Goal: Communication & Community: Answer question/provide support

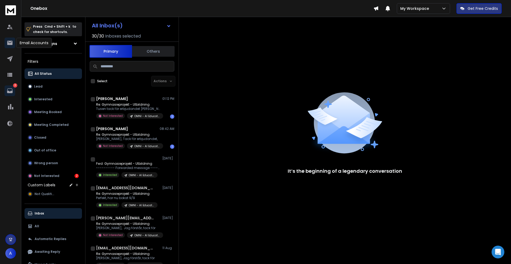
click at [10, 41] on icon at bounding box center [9, 43] width 5 height 4
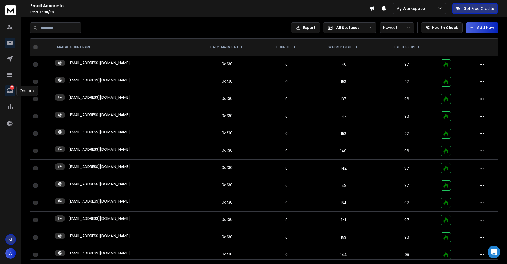
click at [10, 85] on link "2" at bounding box center [10, 90] width 11 height 11
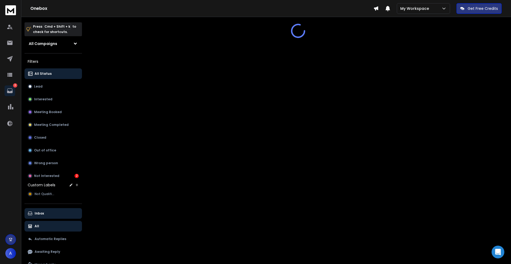
click at [46, 227] on button "All" at bounding box center [52, 226] width 57 height 11
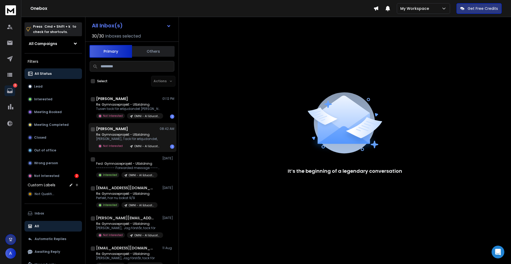
click at [148, 126] on div "Jennifer Stenersen 08:42 AM" at bounding box center [135, 128] width 78 height 5
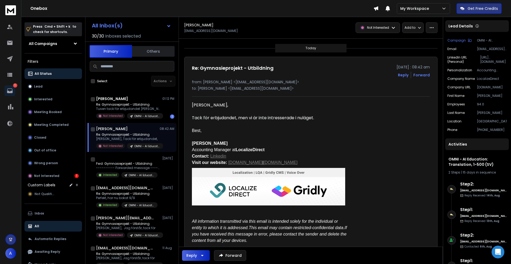
click at [192, 104] on p "Hej Axel," at bounding box center [269, 105] width 155 height 6
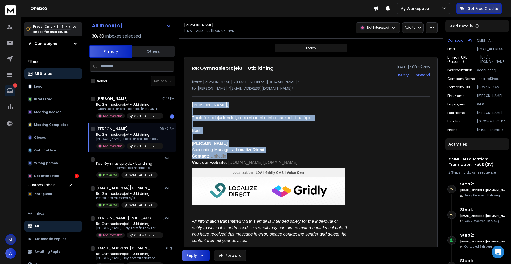
drag, startPoint x: 192, startPoint y: 104, endPoint x: 287, endPoint y: 151, distance: 105.9
click at [285, 154] on div "Hej Axel, Tack för erbjudandet, men vi är inte intresserade i nuläget. Best, Je…" at bounding box center [269, 173] width 155 height 142
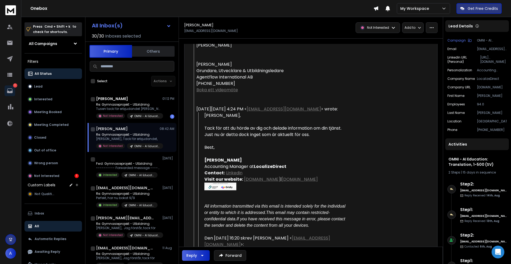
scroll to position [314, 0]
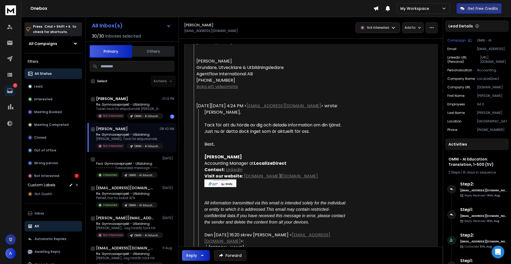
click at [206, 110] on div "Hej Axel," at bounding box center [275, 112] width 143 height 6
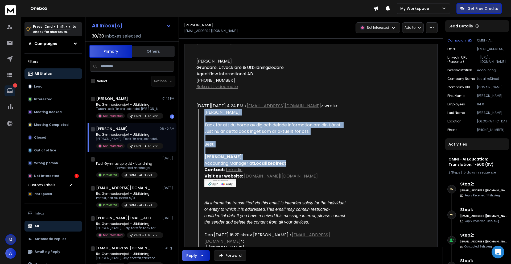
drag, startPoint x: 206, startPoint y: 110, endPoint x: 290, endPoint y: 165, distance: 100.3
click at [290, 165] on div "Hej Axel, Tack för att du hörde av dig och delade information om din tjänst. Ju…" at bounding box center [275, 167] width 143 height 116
copy div "Hej Axel, Tack för att du hörde av dig och delade information om din tjänst. Ju…"
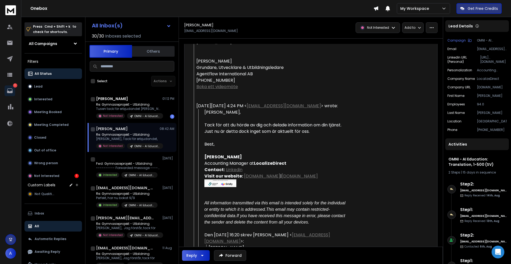
click at [133, 128] on div "Jennifer Stenersen 08:42 AM" at bounding box center [135, 128] width 78 height 5
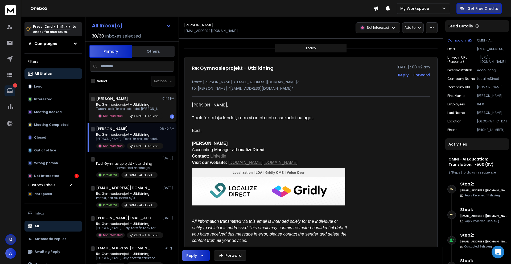
click at [138, 93] on div "Lotta Saxe 01:12 PM Re: Gymnasieprojekt - Utbildning Tusen tack för erbjudandet…" at bounding box center [133, 107] width 88 height 29
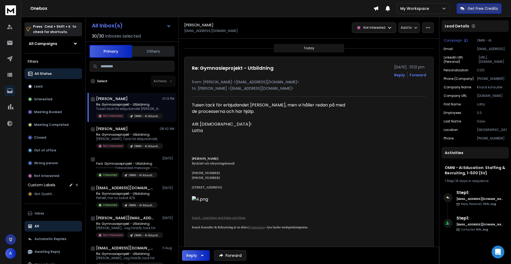
click at [228, 81] on p "from: Lotta Saxe <lotta@knackrekrytering.se>" at bounding box center [309, 81] width 234 height 5
drag, startPoint x: 228, startPoint y: 81, endPoint x: 242, endPoint y: 53, distance: 31.2
click at [269, 81] on p "from: Lotta Saxe <lotta@knackrekrytering.se>" at bounding box center [309, 81] width 234 height 5
copy p "lotta@knackrekrytering.se"
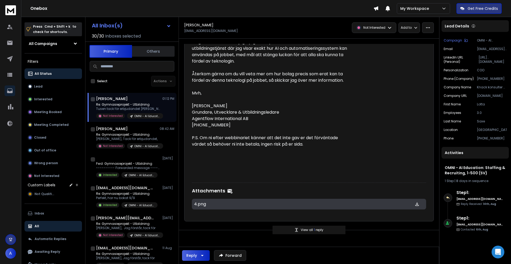
click at [295, 229] on icon at bounding box center [296, 230] width 4 height 4
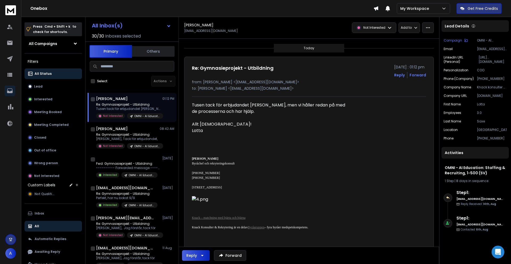
click at [192, 254] on div "Reply" at bounding box center [191, 255] width 11 height 5
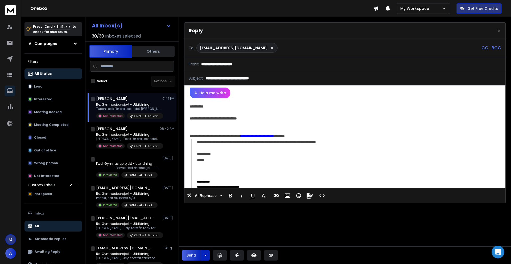
click at [190, 257] on button "Send" at bounding box center [191, 255] width 19 height 11
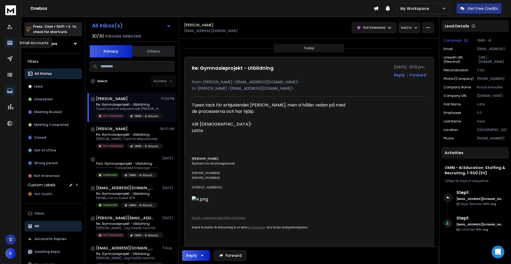
click at [8, 40] on icon at bounding box center [10, 43] width 6 height 6
